Goal: Find specific page/section: Find specific page/section

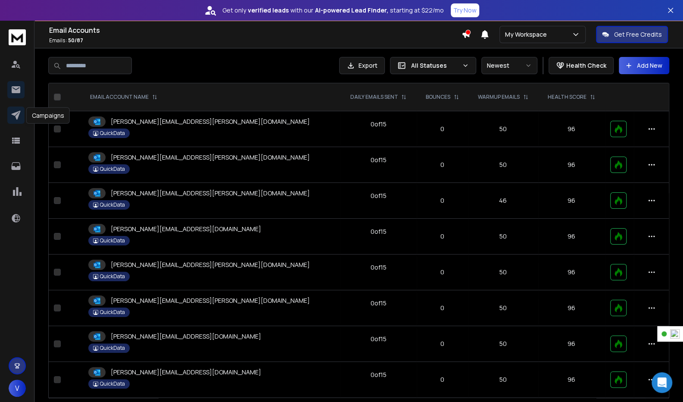
click at [12, 110] on icon at bounding box center [16, 115] width 10 height 10
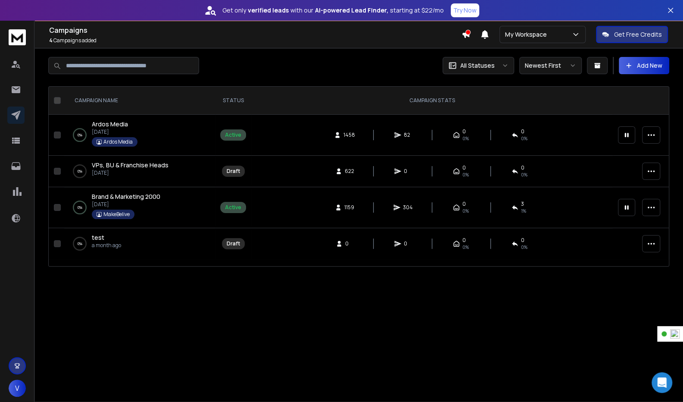
click at [150, 199] on span "Brand & Marketing 2000" at bounding box center [126, 196] width 69 height 8
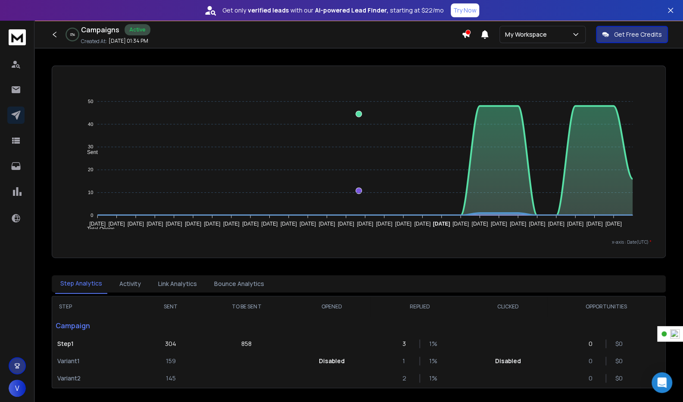
scroll to position [173, 0]
